Goal: Navigation & Orientation: Find specific page/section

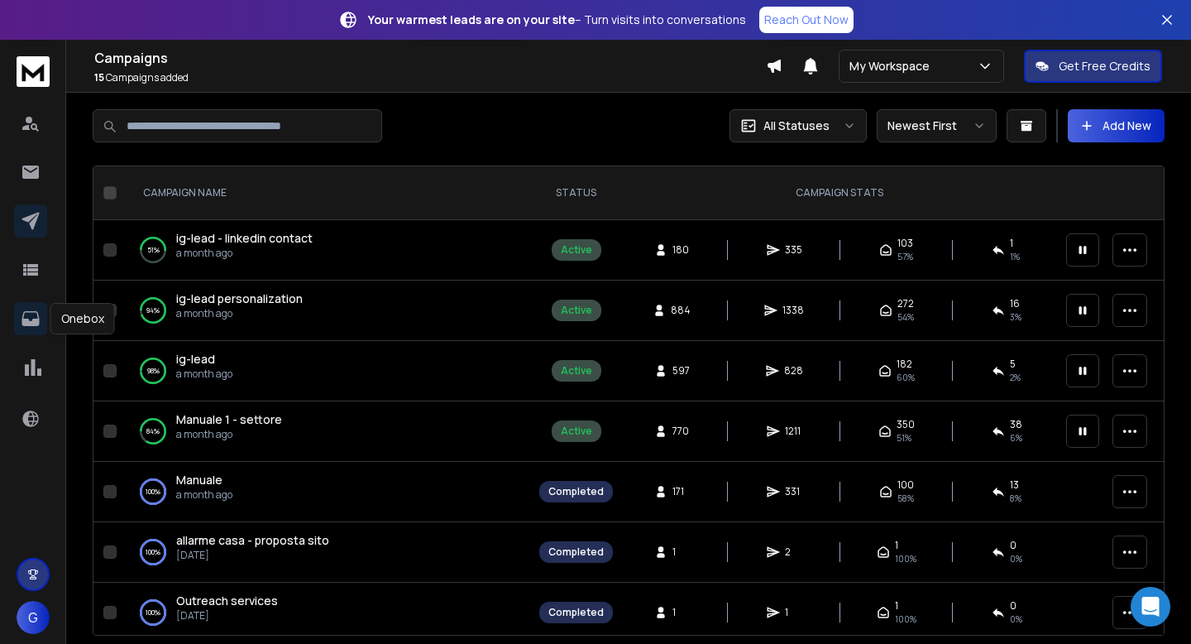
click at [37, 322] on icon at bounding box center [30, 318] width 17 height 15
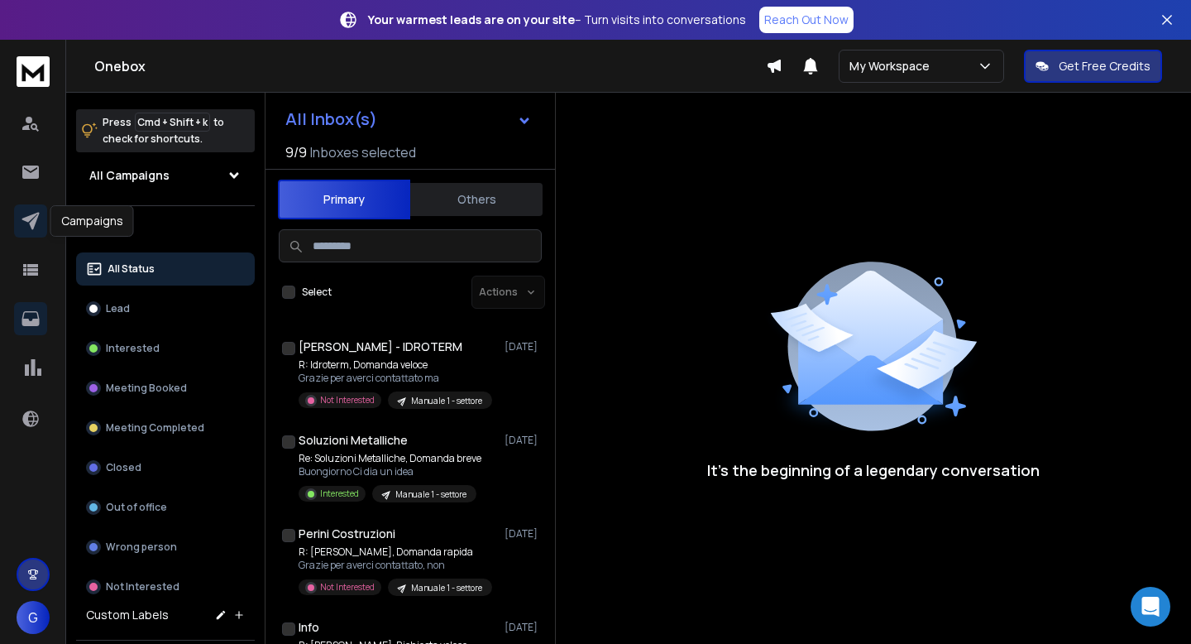
click at [35, 222] on icon at bounding box center [30, 220] width 17 height 17
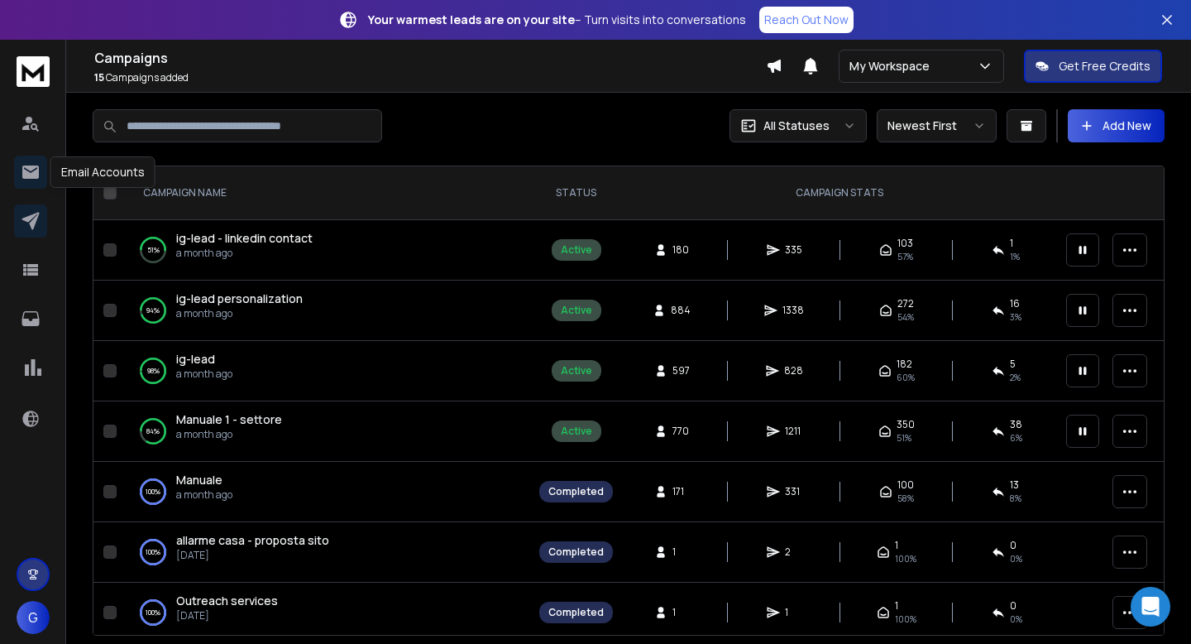
click at [34, 171] on icon at bounding box center [30, 171] width 17 height 13
